Goal: Navigation & Orientation: Find specific page/section

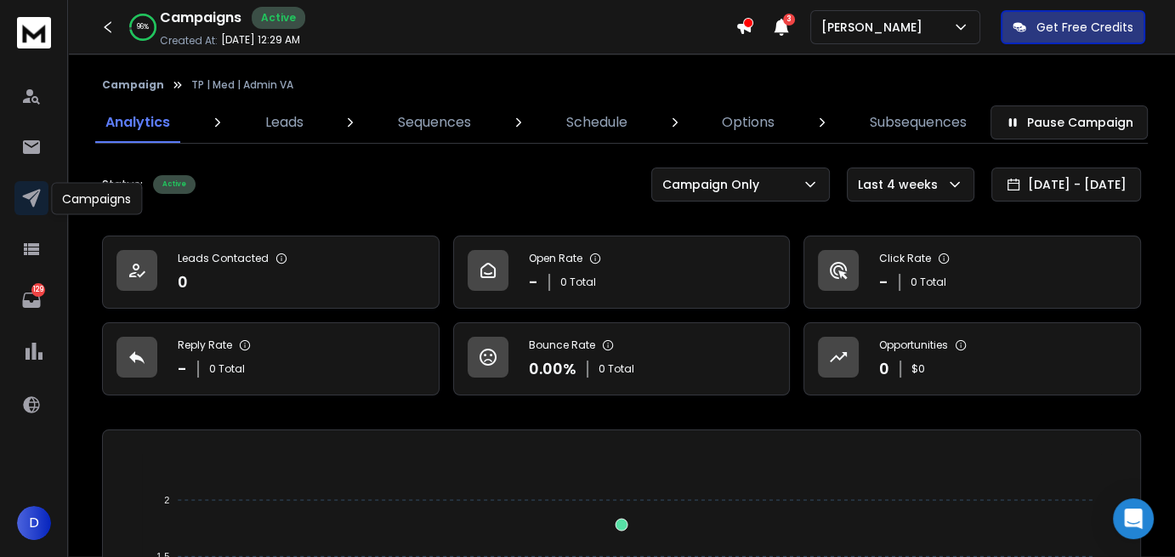
click at [30, 207] on icon at bounding box center [31, 198] width 20 height 20
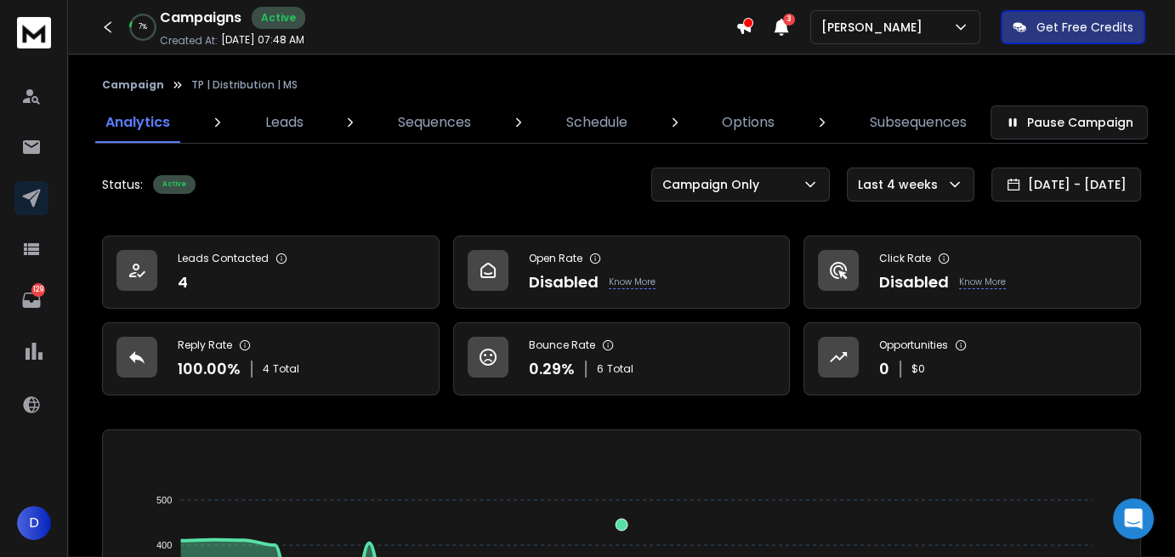
scroll to position [340, 0]
